Goal: Task Accomplishment & Management: Manage account settings

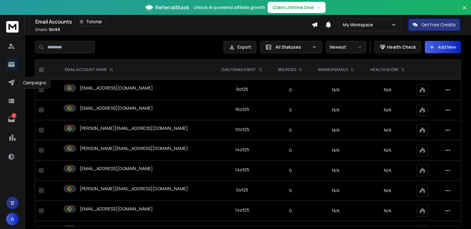
click at [11, 83] on icon at bounding box center [11, 82] width 7 height 7
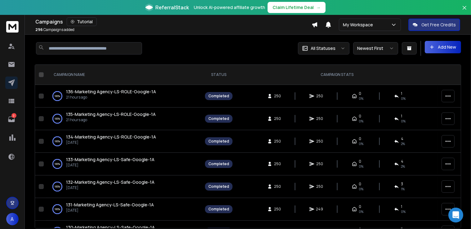
click at [95, 94] on span "136-Marketing Agency-LS-ROLE-Google-1A" at bounding box center [111, 92] width 90 height 6
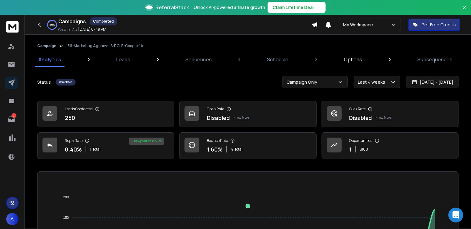
click at [358, 61] on p "Options" at bounding box center [353, 59] width 18 height 7
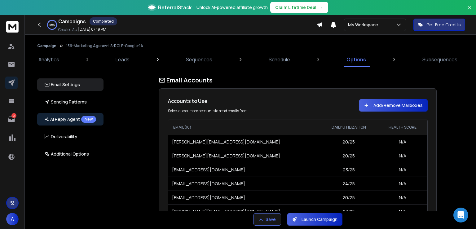
click at [67, 117] on p "AI Reply Agent New" at bounding box center [70, 119] width 51 height 7
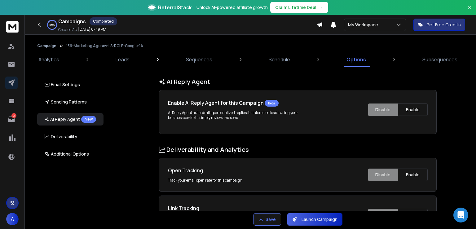
scroll to position [622, 0]
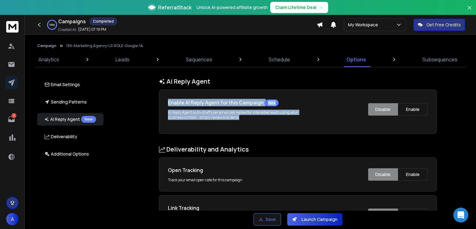
drag, startPoint x: 227, startPoint y: 117, endPoint x: 159, endPoint y: 100, distance: 70.3
click at [159, 100] on div "Enable AI Reply Agent for this Campaign Beta AI Reply Agent auto-drafts persona…" at bounding box center [298, 112] width 278 height 44
click at [410, 108] on button "Enable" at bounding box center [413, 109] width 30 height 12
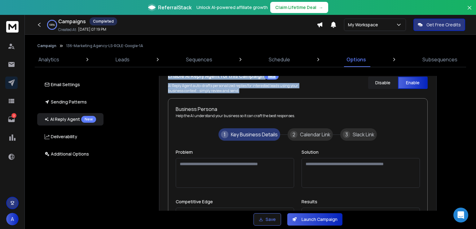
scroll to position [635, 0]
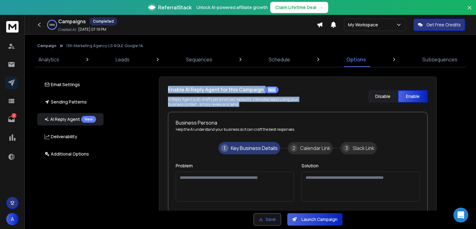
click at [325, 101] on div "AI Reply Agent auto-drafts personalized replies for interested leads using your…" at bounding box center [262, 102] width 188 height 10
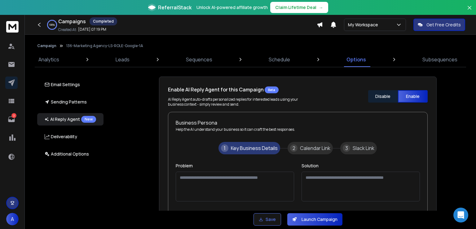
click at [373, 97] on button "Disable" at bounding box center [383, 96] width 30 height 12
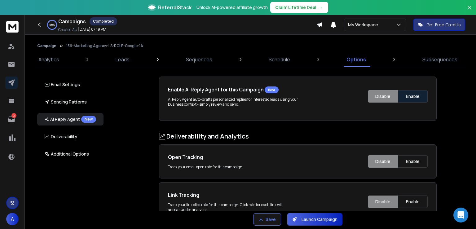
scroll to position [635, 0]
click at [405, 98] on button "Enable" at bounding box center [413, 96] width 30 height 12
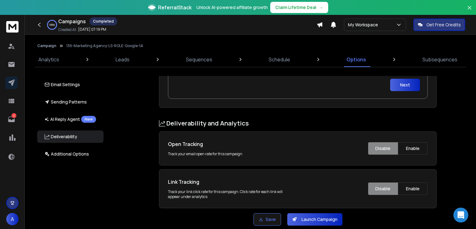
scroll to position [823, 0]
